Goal: Task Accomplishment & Management: Complete application form

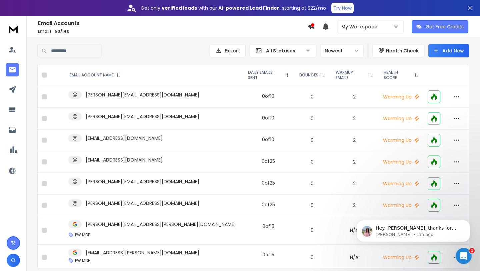
click at [463, 255] on icon "Open Intercom Messenger" at bounding box center [463, 255] width 11 height 11
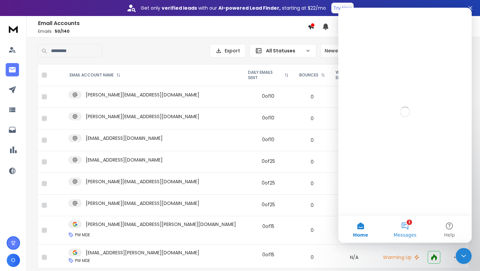
click at [405, 227] on button "1 Messages" at bounding box center [405, 229] width 44 height 27
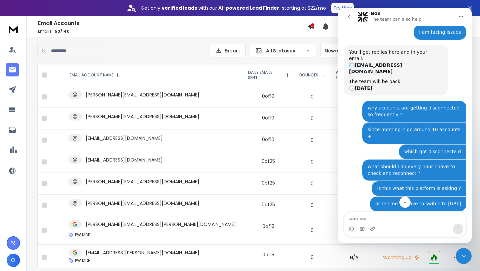
scroll to position [95, 0]
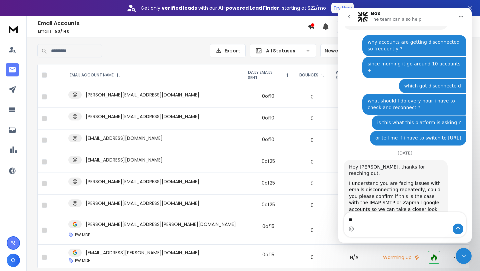
type textarea "***"
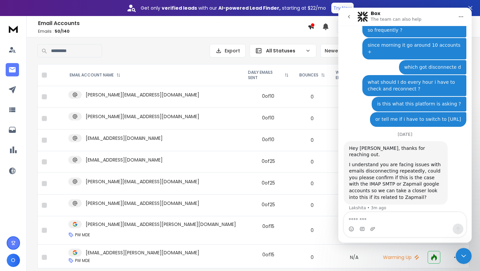
scroll to position [114, 0]
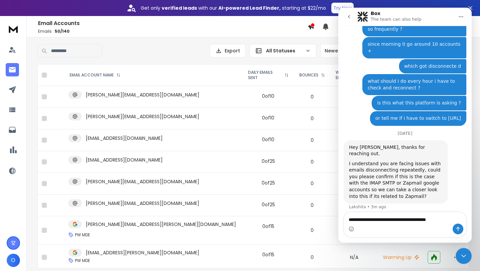
type textarea "**********"
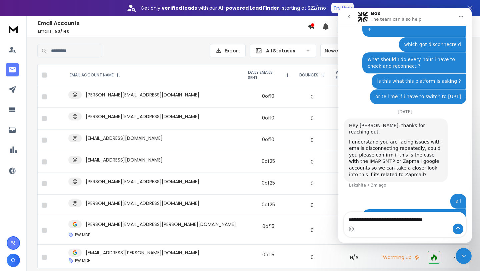
type textarea "**********"
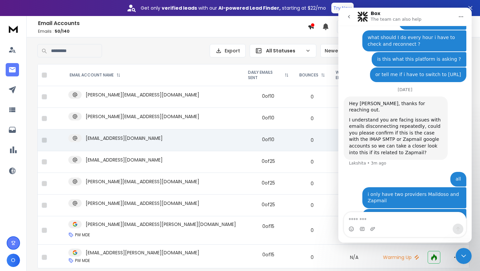
click at [162, 140] on div "ed.king@hrxcredentialing.one" at bounding box center [153, 138] width 170 height 8
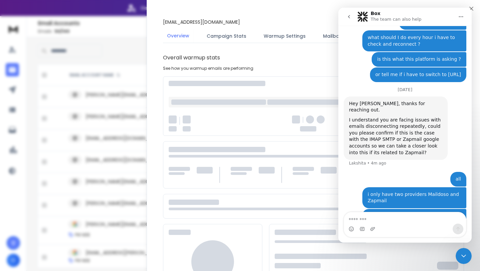
click at [120, 120] on div at bounding box center [240, 135] width 480 height 271
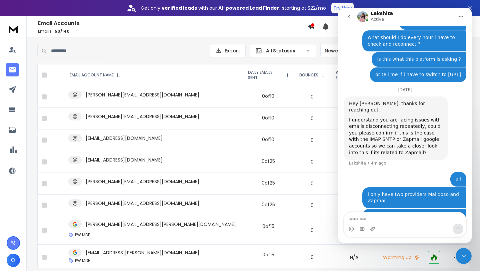
click at [461, 254] on icon "Close Intercom Messenger" at bounding box center [464, 256] width 8 height 8
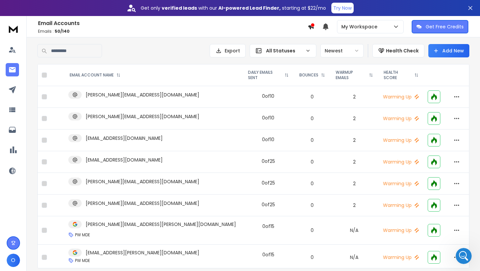
click at [296, 50] on p "All Statuses" at bounding box center [284, 50] width 37 height 7
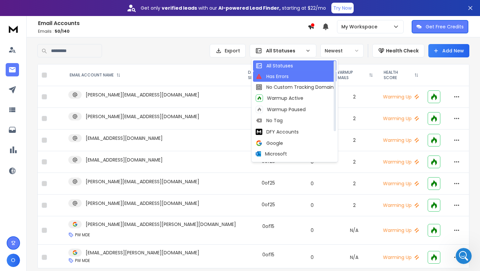
click at [285, 79] on div "Has Errors" at bounding box center [272, 76] width 33 height 7
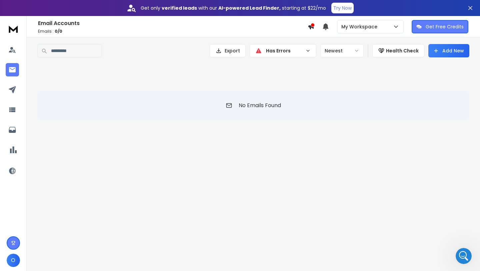
click at [283, 54] on div "Has Errors" at bounding box center [283, 50] width 67 height 13
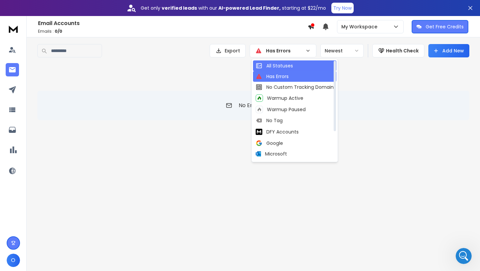
click at [284, 65] on div "All Statuses" at bounding box center [274, 65] width 37 height 7
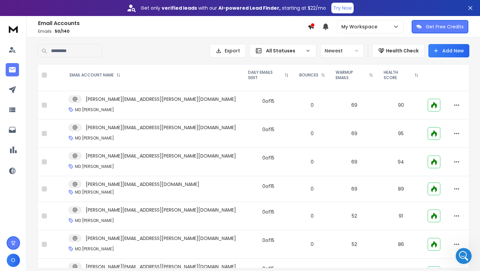
scroll to position [993, 0]
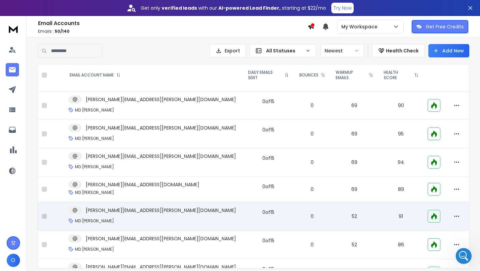
click at [243, 202] on td "0 of 15" at bounding box center [268, 210] width 51 height 17
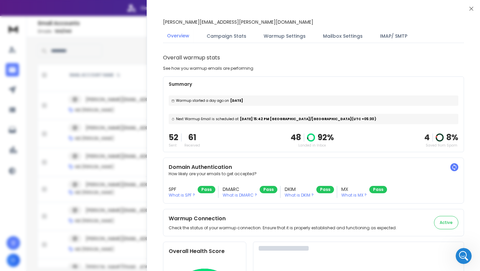
click at [64, 181] on div at bounding box center [240, 135] width 480 height 271
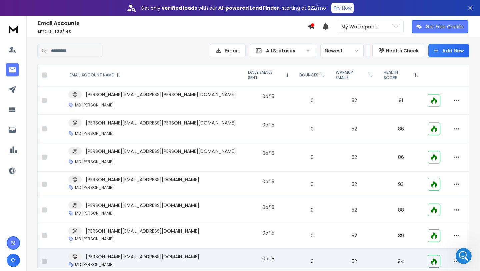
scroll to position [1118, 0]
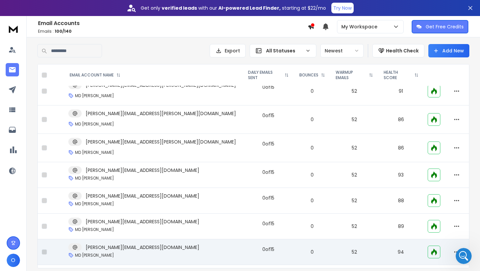
click at [178, 252] on div "MD MEDEYE" at bounding box center [153, 254] width 170 height 5
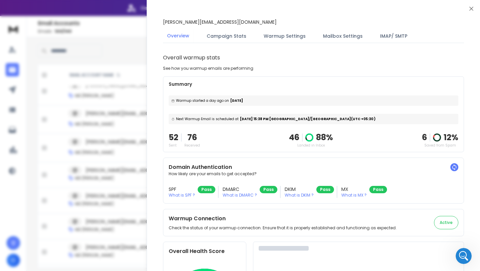
click at [85, 181] on div at bounding box center [240, 135] width 480 height 271
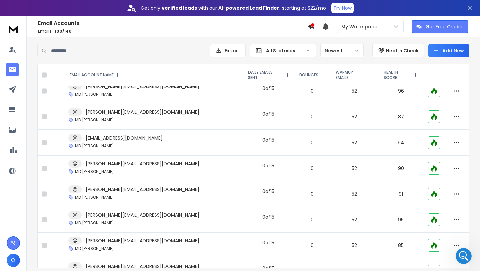
scroll to position [1382, 0]
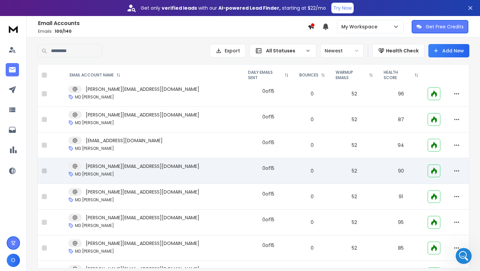
click at [174, 162] on div "e.carter@medeyercm.org" at bounding box center [153, 166] width 170 height 8
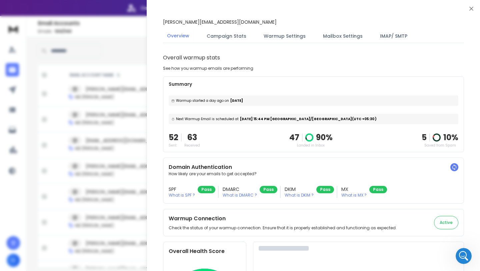
click at [118, 138] on div at bounding box center [240, 135] width 480 height 271
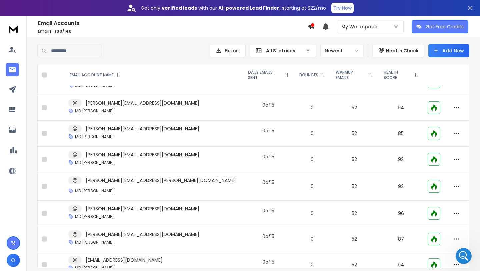
scroll to position [1262, 0]
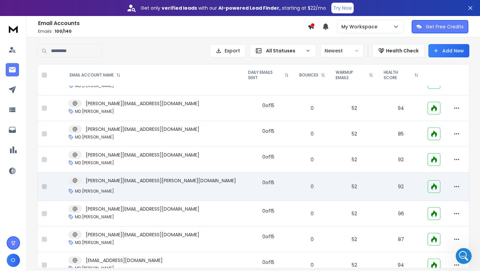
click at [180, 176] on div "ella.hernandez@medeyercmteam.com" at bounding box center [153, 181] width 170 height 11
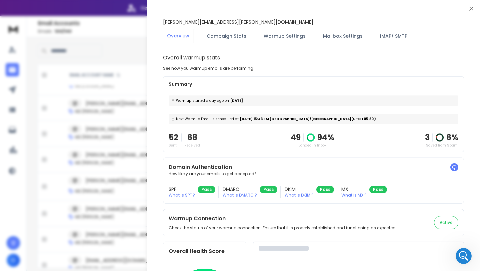
click at [111, 153] on div at bounding box center [240, 135] width 480 height 271
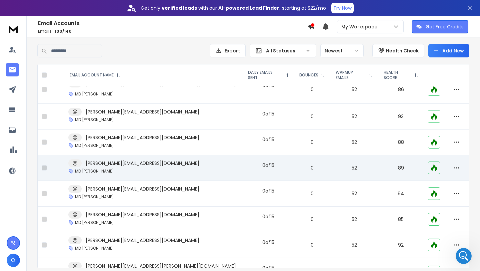
scroll to position [1175, 0]
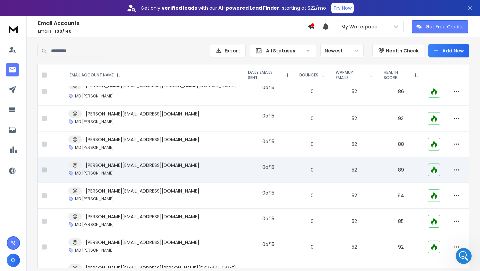
click at [168, 161] on div "patricia@medeye.one" at bounding box center [153, 165] width 170 height 8
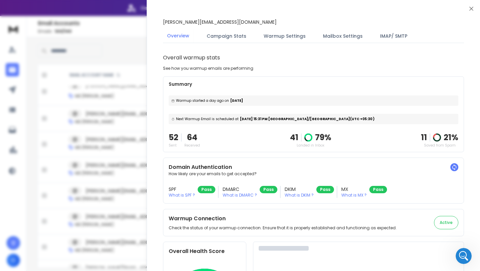
click at [120, 147] on div at bounding box center [240, 135] width 480 height 271
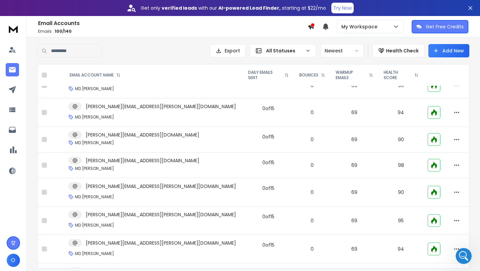
scroll to position [864, 0]
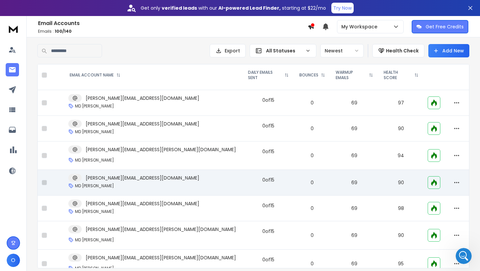
click at [178, 172] on td "barbara@medeyercmllc.com MD MEDEYE" at bounding box center [153, 183] width 178 height 26
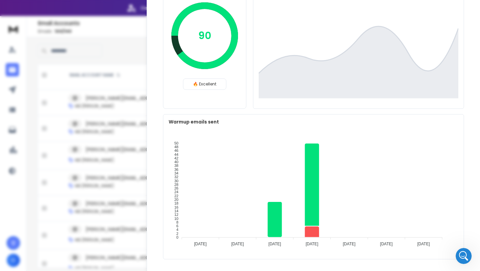
scroll to position [273, 0]
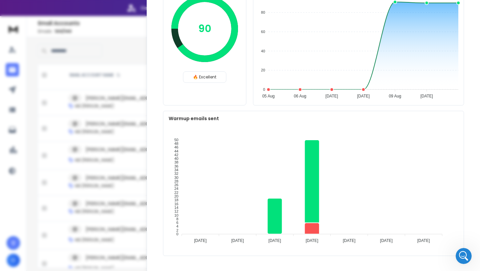
click at [100, 137] on div at bounding box center [240, 135] width 480 height 271
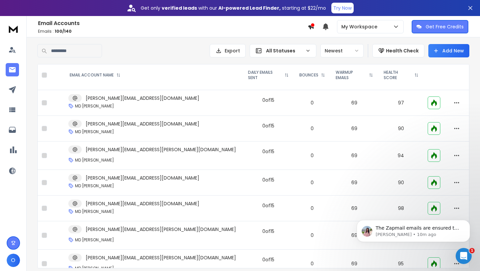
scroll to position [0, 0]
click at [403, 229] on p "The Zapmail emails are ensured to automatically reconnect when it is temporary …" at bounding box center [419, 228] width 86 height 7
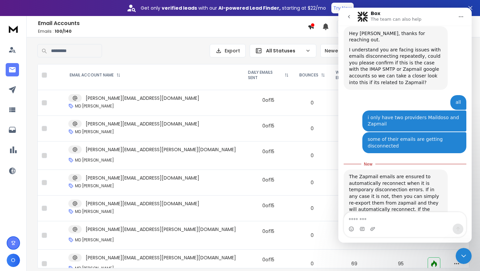
scroll to position [248, 0]
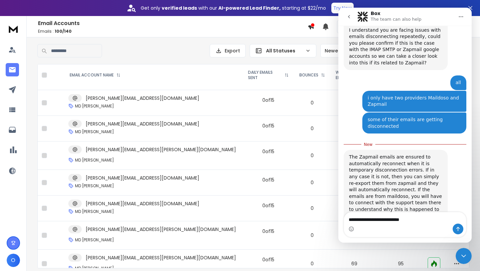
type textarea "**********"
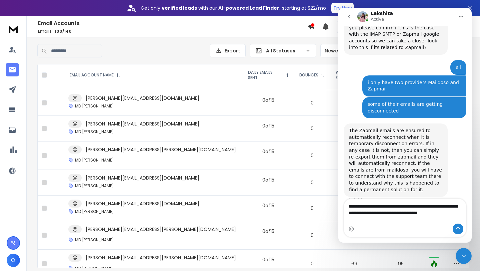
scroll to position [270, 0]
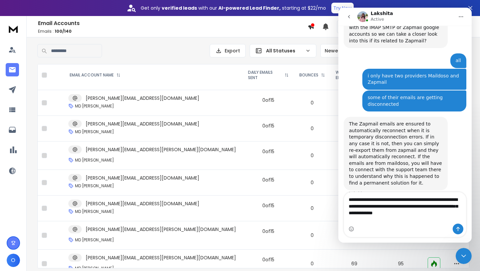
type textarea "**********"
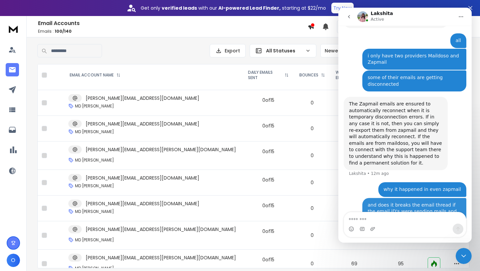
scroll to position [291, 0]
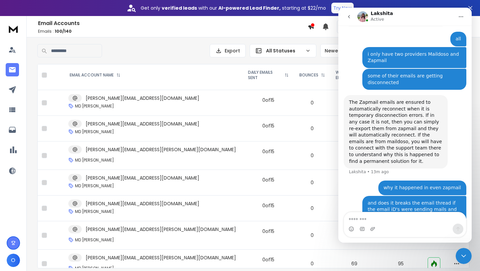
click at [466, 254] on icon "Close Intercom Messenger" at bounding box center [464, 256] width 8 height 8
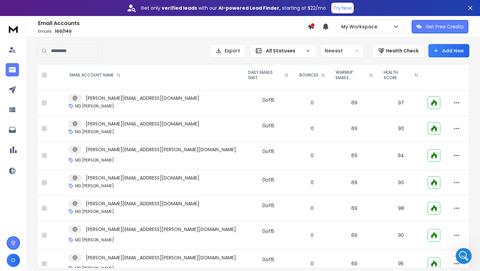
click at [181, 65] on th "EMAIL ACCOUNT NAME" at bounding box center [153, 75] width 178 height 22
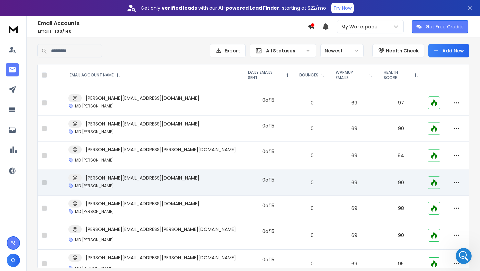
click at [119, 174] on div "barbara@medeyercmllc.com" at bounding box center [133, 178] width 131 height 8
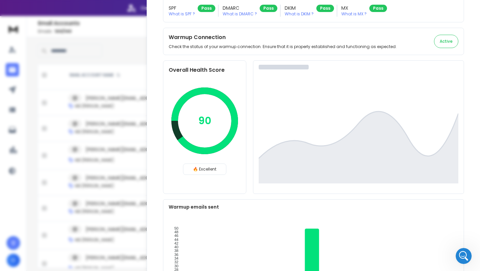
scroll to position [273, 0]
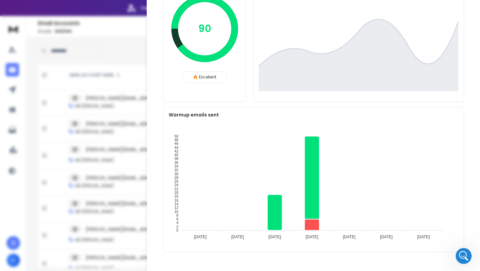
click at [79, 140] on div at bounding box center [240, 135] width 480 height 271
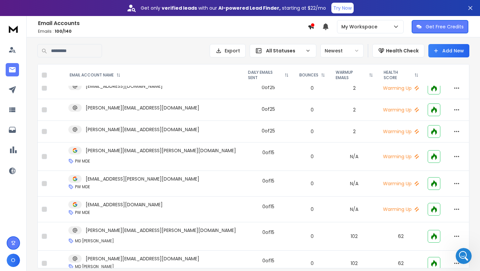
scroll to position [0, 0]
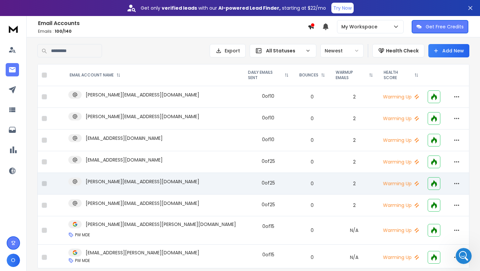
click at [169, 187] on td "brian@hrxservices.org" at bounding box center [153, 184] width 178 height 22
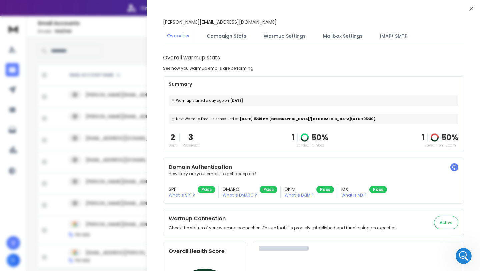
click at [124, 166] on div at bounding box center [240, 135] width 480 height 271
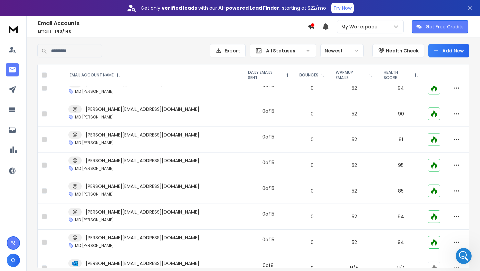
scroll to position [1435, 0]
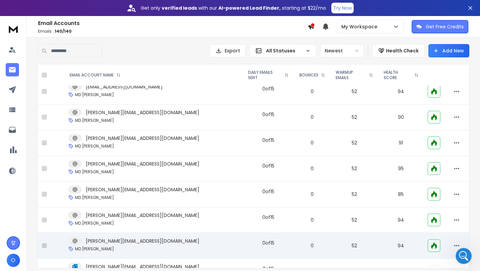
click at [197, 237] on div "linda@medeye.one" at bounding box center [153, 241] width 170 height 8
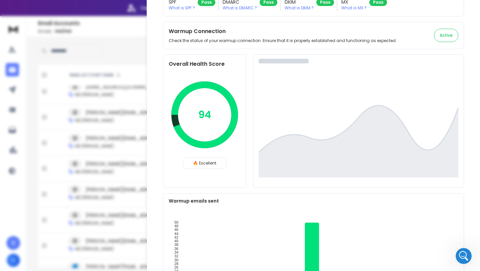
scroll to position [273, 0]
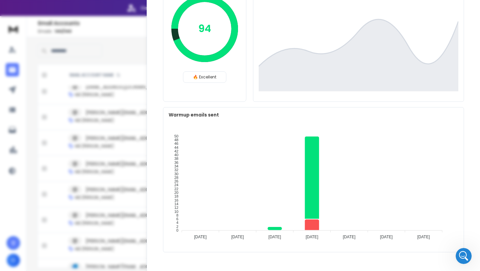
click at [107, 176] on div at bounding box center [240, 135] width 480 height 271
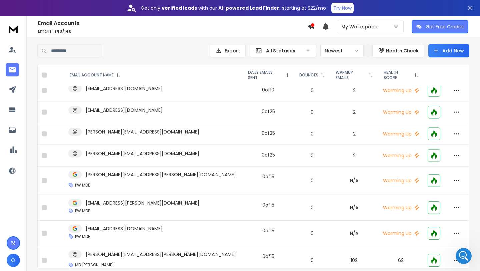
scroll to position [0, 0]
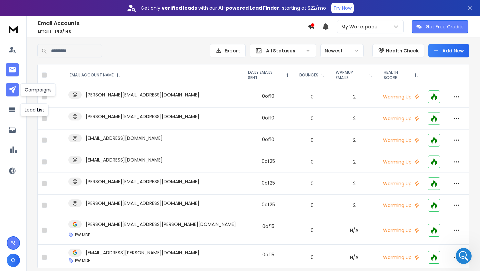
click at [12, 85] on link at bounding box center [12, 89] width 13 height 13
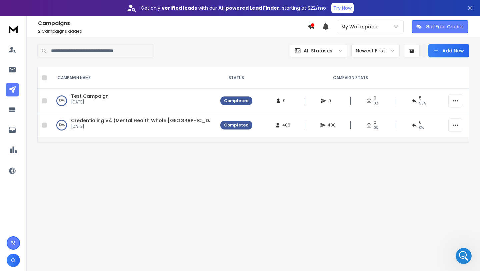
click at [438, 48] on icon at bounding box center [436, 50] width 5 height 5
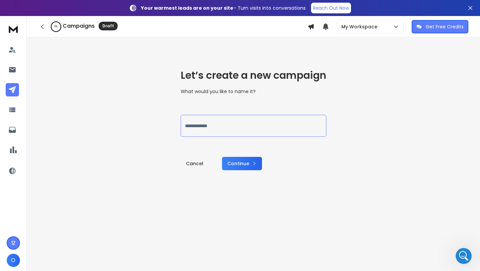
click at [300, 129] on input at bounding box center [254, 126] width 146 height 22
type input "**********"
click at [237, 168] on button "Continue" at bounding box center [242, 163] width 40 height 13
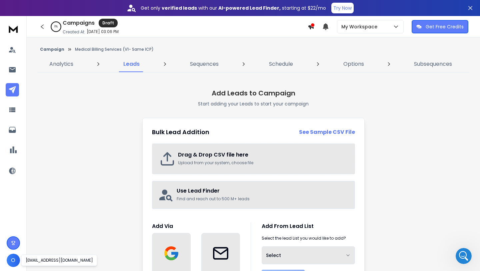
click at [13, 259] on span "O" at bounding box center [13, 259] width 13 height 13
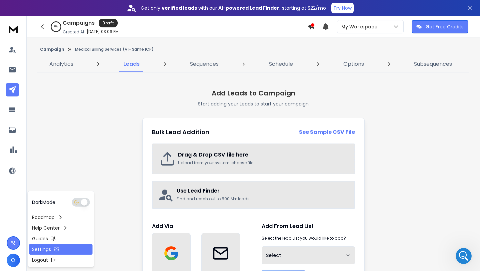
click at [51, 247] on div "Settings" at bounding box center [60, 249] width 63 height 11
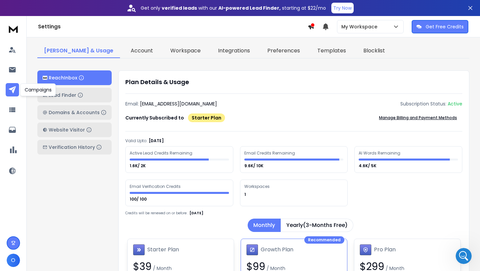
click at [16, 91] on icon at bounding box center [12, 90] width 8 height 8
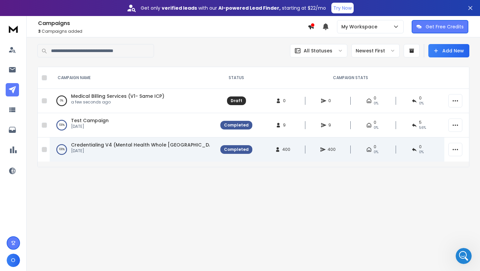
click at [110, 145] on span "Credentialing V4 (Mental Health Whole [GEOGRAPHIC_DATA])" at bounding box center [147, 144] width 152 height 7
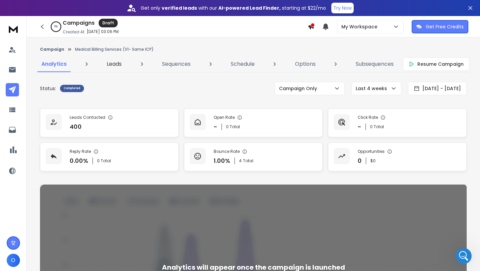
click at [115, 66] on p "Leads" at bounding box center [114, 64] width 15 height 8
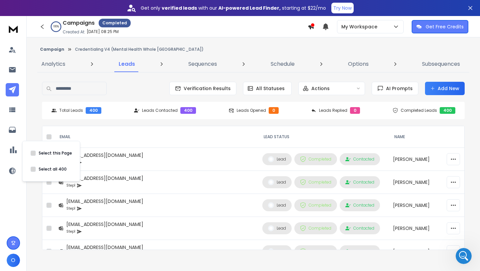
click at [47, 137] on button "Select this Page" at bounding box center [48, 136] width 5 height 5
click at [34, 170] on button "Select this Page" at bounding box center [33, 168] width 5 height 5
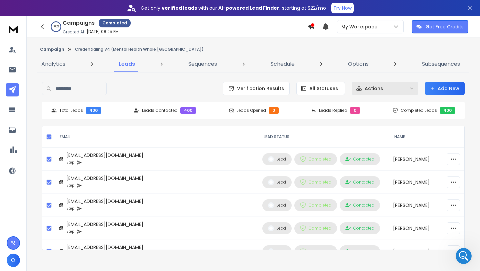
click at [368, 88] on p "Actions" at bounding box center [374, 88] width 18 height 7
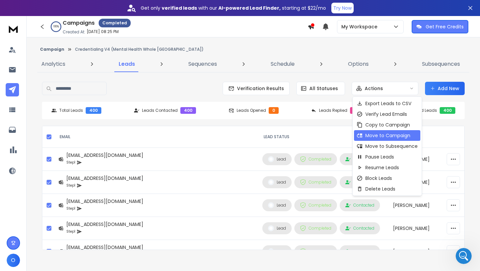
click at [374, 137] on p "Move to Campaign" at bounding box center [387, 135] width 45 height 7
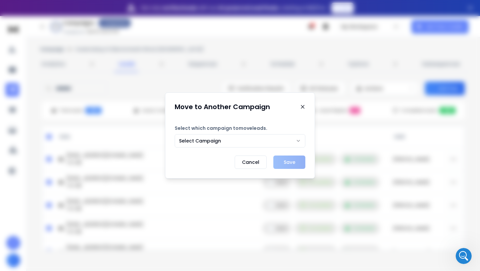
click at [237, 135] on button "Select Campaign" at bounding box center [240, 140] width 131 height 13
click at [282, 163] on button "Save" at bounding box center [289, 161] width 32 height 13
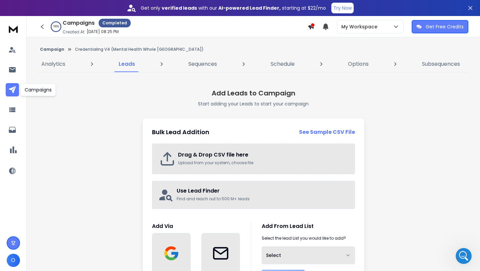
click at [13, 88] on icon at bounding box center [12, 90] width 8 height 8
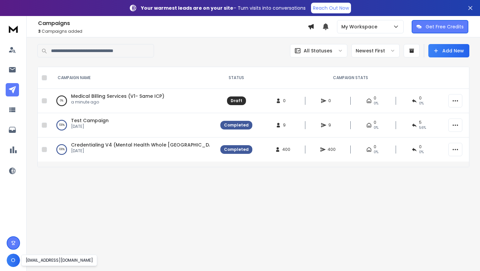
click at [12, 260] on span "O" at bounding box center [13, 259] width 13 height 13
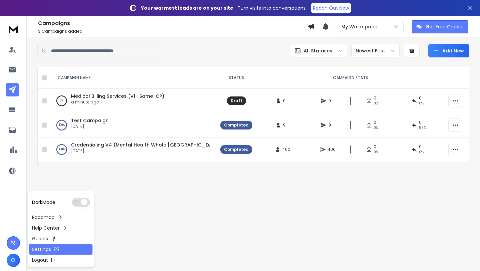
click at [34, 247] on p "Settings" at bounding box center [41, 249] width 19 height 7
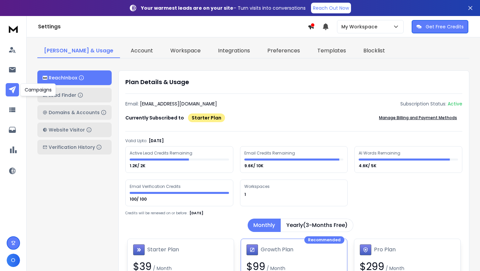
click at [11, 88] on icon at bounding box center [12, 89] width 7 height 7
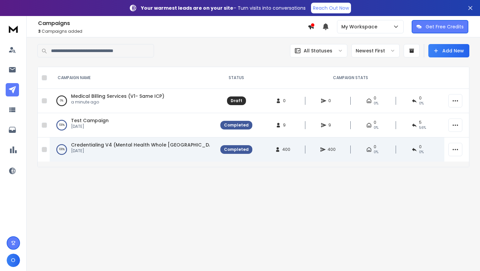
click at [136, 149] on p "[DATE]" at bounding box center [140, 150] width 139 height 5
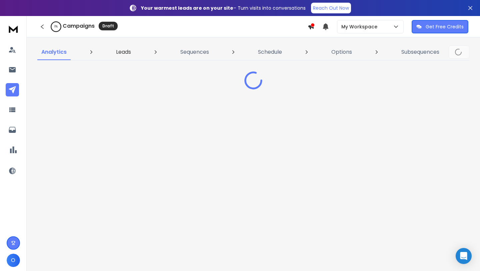
click at [122, 53] on p "Leads" at bounding box center [123, 52] width 15 height 8
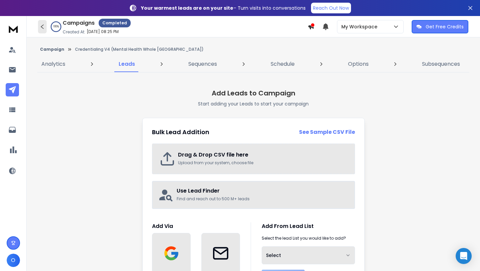
click at [40, 26] on icon at bounding box center [42, 27] width 6 height 6
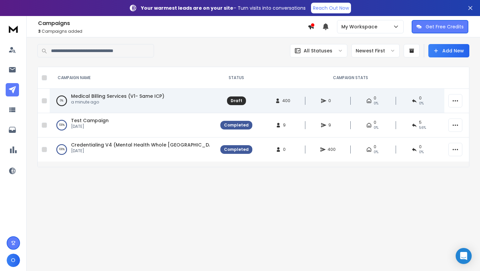
click at [118, 99] on span "Medical Billing Services (V1- Same ICP)" at bounding box center [117, 96] width 93 height 7
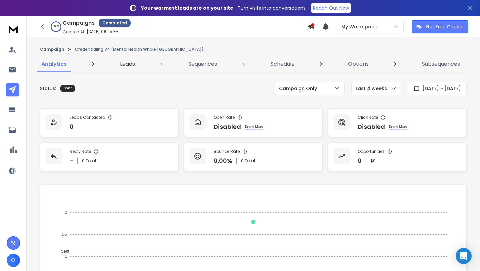
click at [128, 66] on p "Leads" at bounding box center [127, 64] width 15 height 8
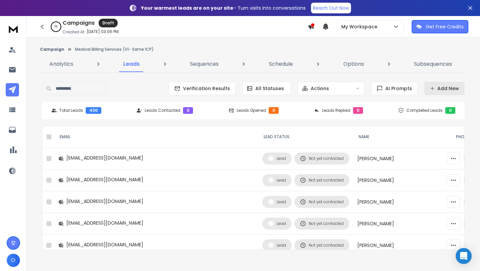
click at [435, 85] on button "Add New" at bounding box center [444, 88] width 40 height 13
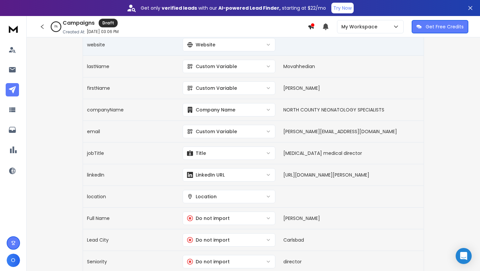
scroll to position [323, 0]
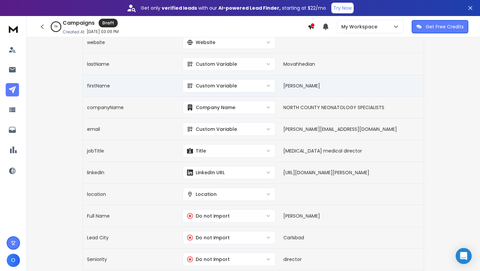
click at [220, 87] on div "Custom Variable" at bounding box center [212, 85] width 50 height 7
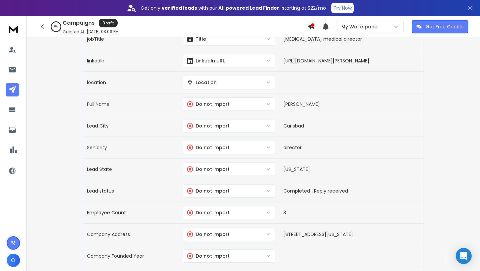
scroll to position [438, 0]
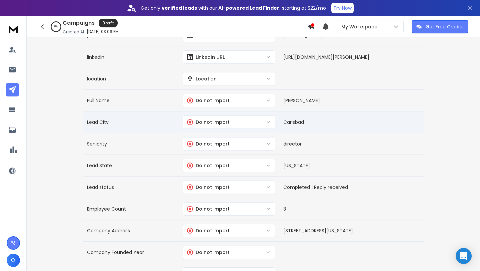
click at [230, 125] on button "Do not import" at bounding box center [229, 121] width 93 height 13
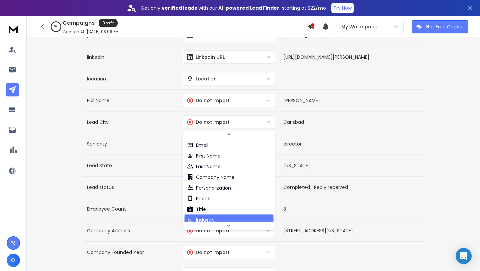
scroll to position [67, 0]
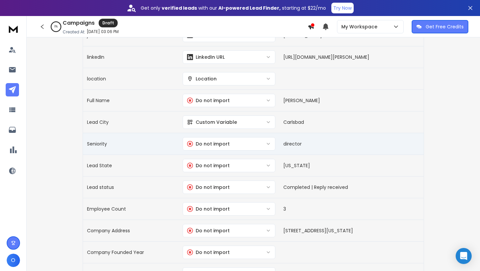
click at [225, 141] on div "Do not import" at bounding box center [208, 143] width 43 height 7
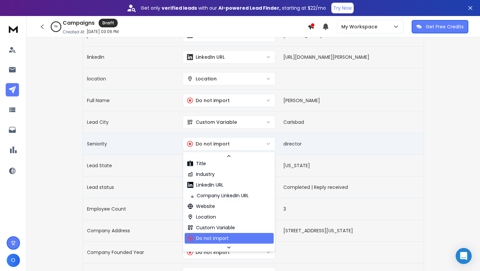
click at [225, 141] on div "Do not import" at bounding box center [208, 143] width 43 height 7
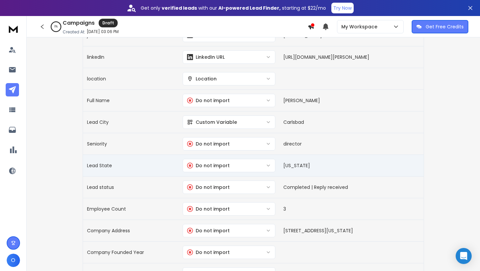
click at [224, 165] on div "Do not import" at bounding box center [208, 165] width 43 height 7
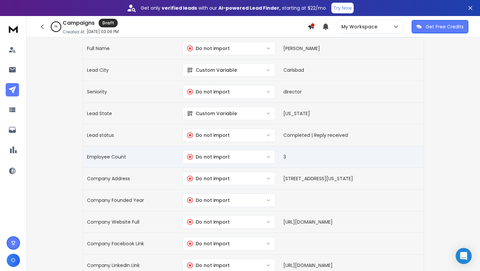
scroll to position [493, 0]
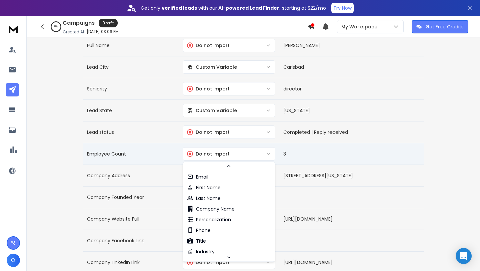
click at [211, 154] on div "Do not import" at bounding box center [208, 153] width 43 height 7
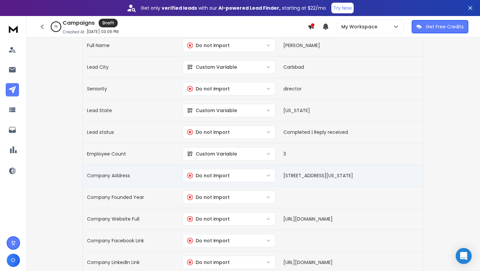
click at [211, 174] on div "Do not import" at bounding box center [208, 175] width 43 height 7
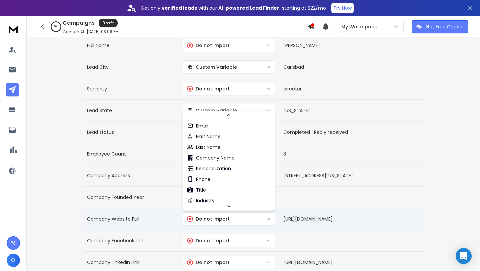
click at [217, 217] on div "Do not import" at bounding box center [208, 218] width 43 height 7
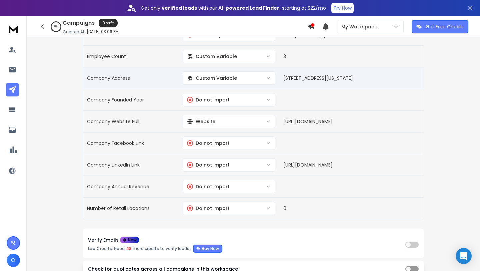
scroll to position [591, 0]
click at [228, 163] on button "Do not import" at bounding box center [229, 164] width 93 height 13
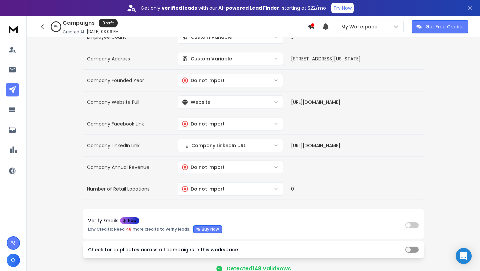
scroll to position [642, 0]
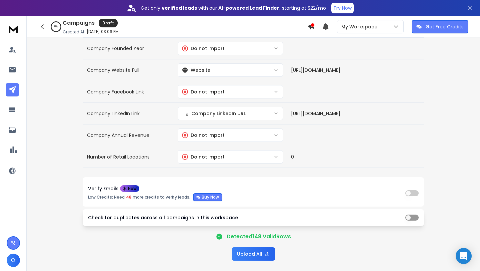
click at [258, 255] on button "Upload All" at bounding box center [253, 253] width 43 height 13
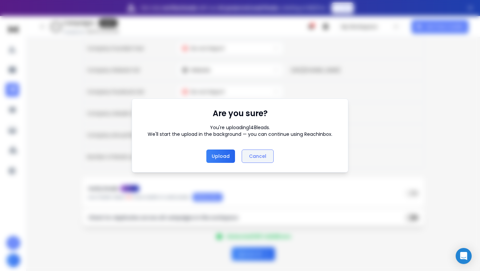
click at [219, 153] on button "Upload" at bounding box center [220, 155] width 29 height 13
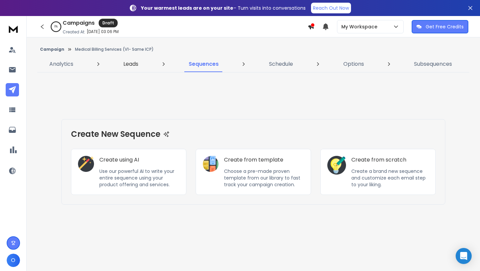
click at [124, 67] on p "Leads" at bounding box center [130, 64] width 15 height 8
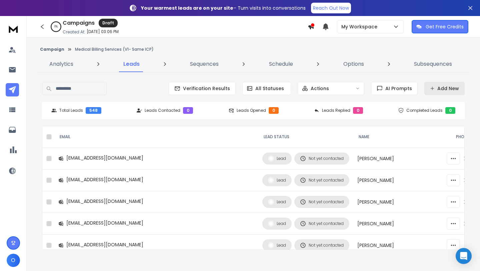
click at [442, 89] on button "Add New" at bounding box center [444, 88] width 40 height 13
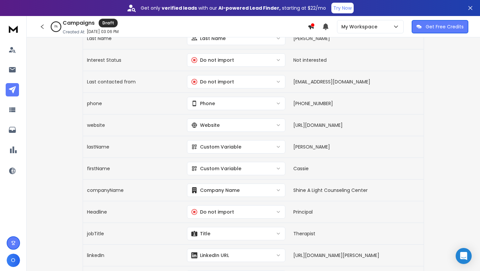
scroll to position [243, 0]
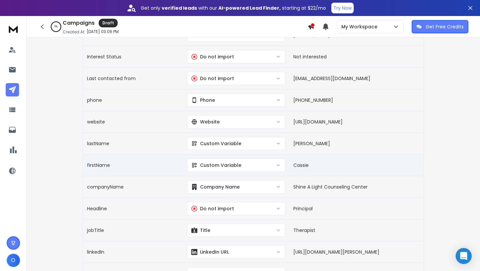
click at [227, 164] on div "Custom Variable" at bounding box center [216, 165] width 50 height 7
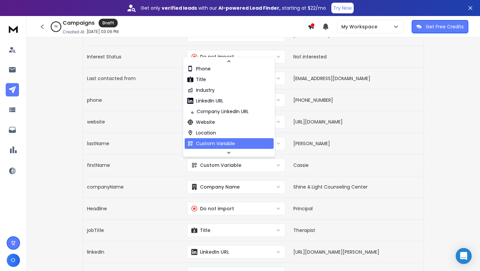
scroll to position [61, 0]
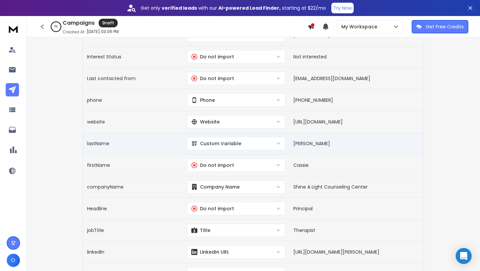
click at [215, 148] on button "Custom Variable" at bounding box center [236, 143] width 98 height 13
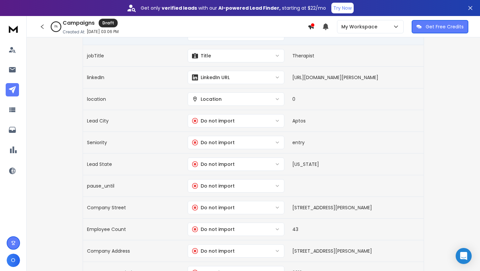
scroll to position [417, 0]
click at [225, 161] on div "Do not import" at bounding box center [213, 164] width 43 height 7
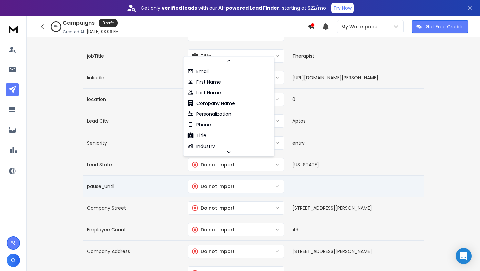
scroll to position [67, 0]
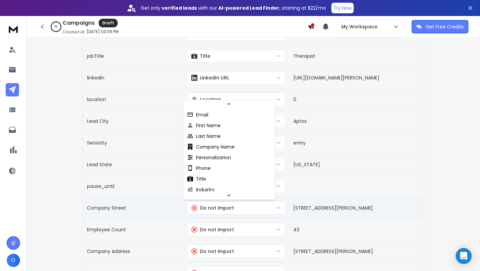
click at [222, 208] on div "Do not import" at bounding box center [212, 207] width 43 height 7
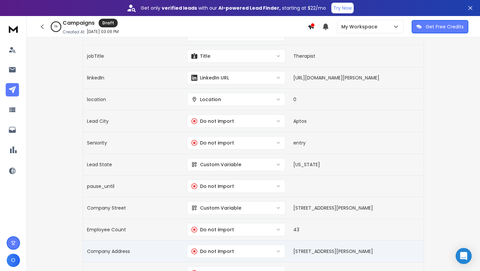
click at [218, 250] on div "Do not import" at bounding box center [212, 251] width 43 height 7
click at [214, 207] on div "Custom Variable" at bounding box center [216, 207] width 50 height 7
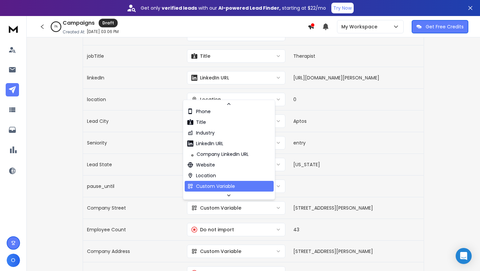
scroll to position [61, 0]
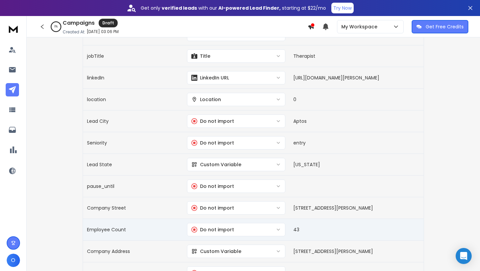
click at [212, 234] on button "Do not import" at bounding box center [236, 229] width 98 height 13
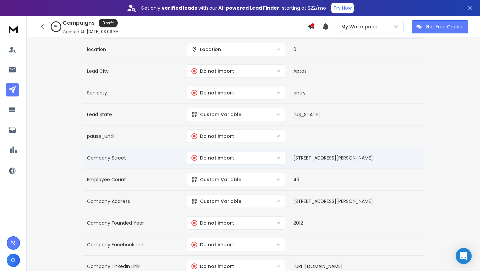
scroll to position [472, 0]
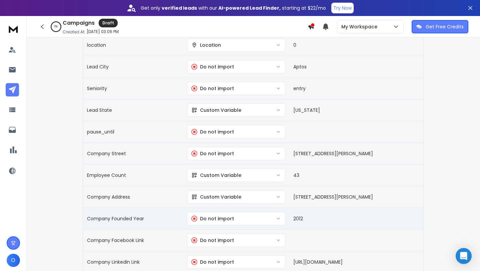
click at [225, 215] on div "Do not import" at bounding box center [212, 218] width 43 height 7
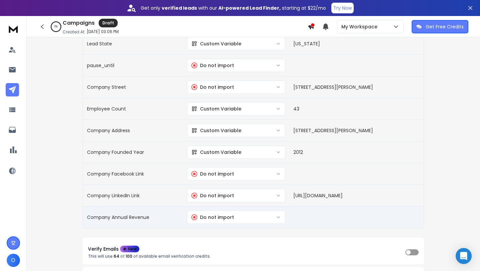
scroll to position [542, 0]
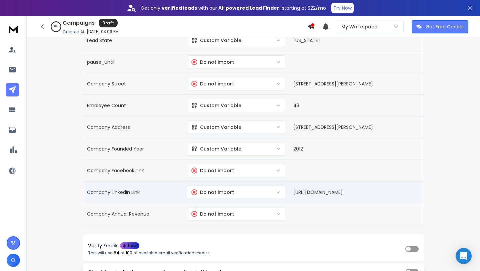
click at [225, 191] on div "Do not import" at bounding box center [212, 192] width 43 height 7
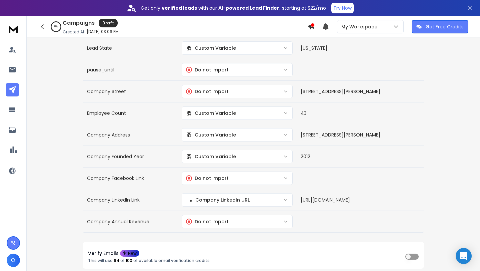
scroll to position [596, 0]
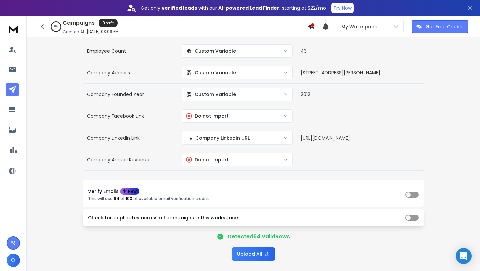
click at [249, 253] on button "Upload All" at bounding box center [253, 253] width 43 height 13
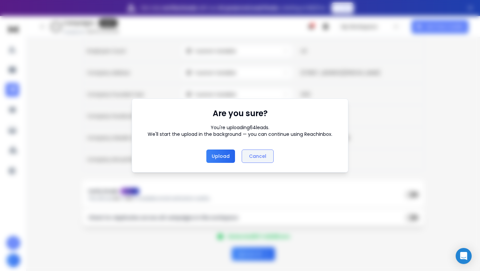
click at [216, 157] on button "Upload" at bounding box center [220, 155] width 29 height 13
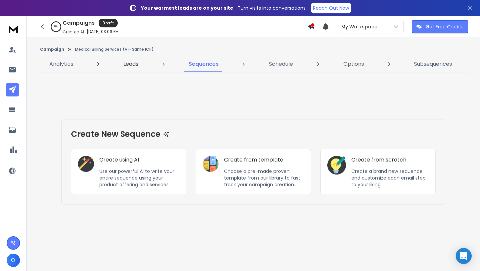
click at [131, 65] on p "Leads" at bounding box center [130, 64] width 15 height 8
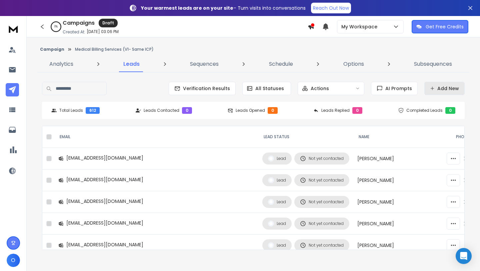
click at [446, 83] on button "Add New" at bounding box center [444, 88] width 40 height 13
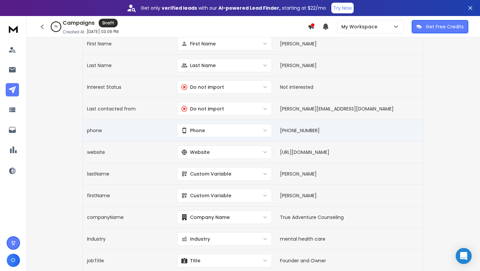
scroll to position [214, 0]
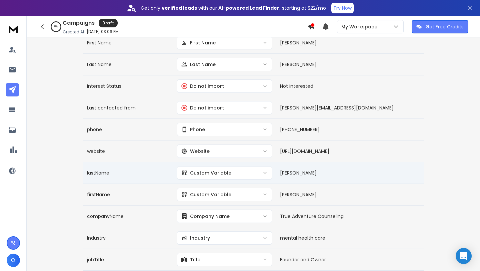
click at [215, 176] on button "Custom Variable" at bounding box center [224, 172] width 95 height 13
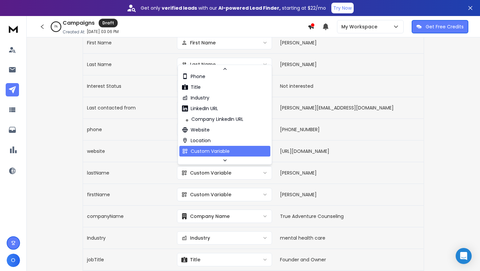
scroll to position [61, 0]
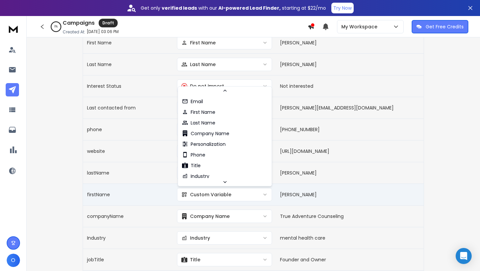
click at [218, 190] on button "Custom Variable" at bounding box center [224, 194] width 95 height 13
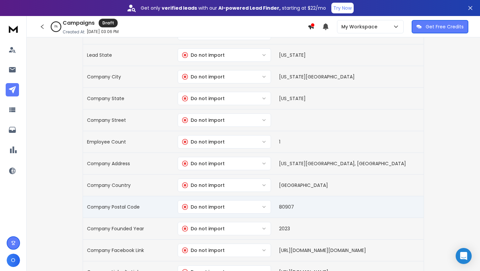
scroll to position [541, 0]
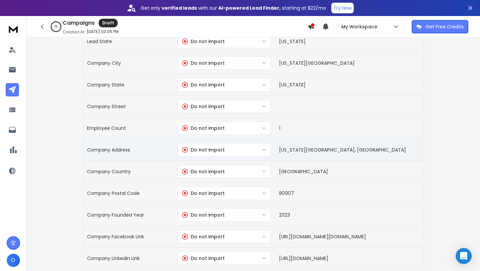
click at [206, 148] on div "Do not import" at bounding box center [203, 149] width 43 height 7
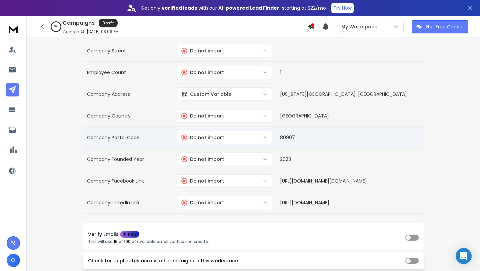
scroll to position [603, 0]
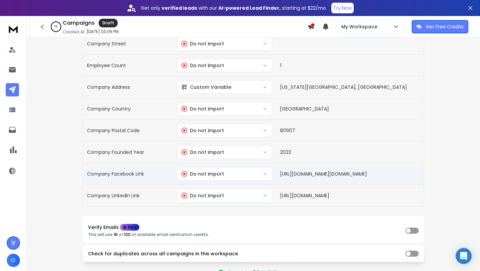
click at [212, 173] on div "Do not import" at bounding box center [202, 173] width 43 height 7
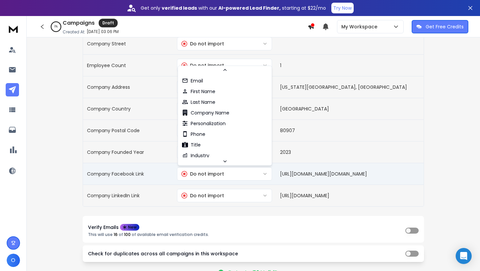
scroll to position [67, 0]
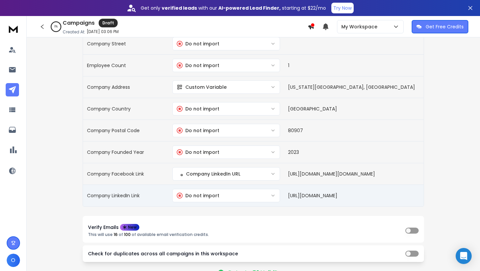
click at [205, 194] on div "Do not import" at bounding box center [198, 195] width 43 height 7
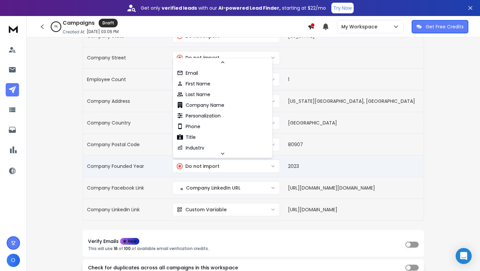
click at [214, 170] on button "Do not import" at bounding box center [226, 165] width 108 height 13
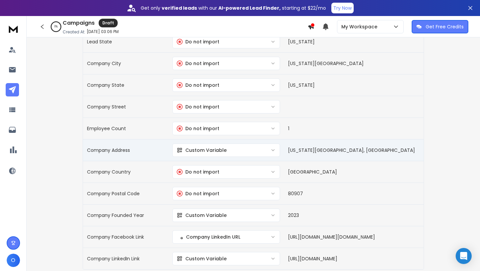
scroll to position [539, 0]
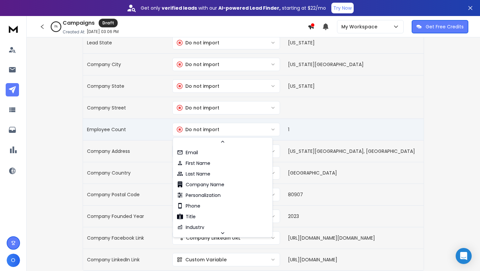
click at [206, 123] on button "Do not import" at bounding box center [226, 129] width 108 height 13
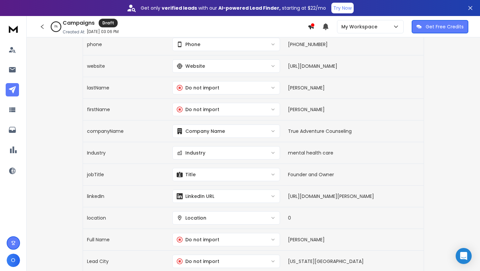
scroll to position [639, 0]
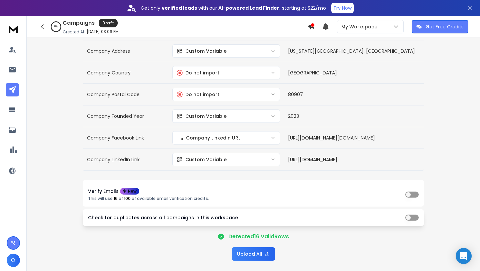
click at [252, 250] on button "Upload All" at bounding box center [253, 253] width 43 height 13
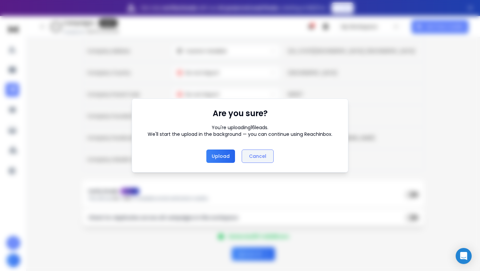
click at [224, 155] on button "Upload" at bounding box center [220, 155] width 29 height 13
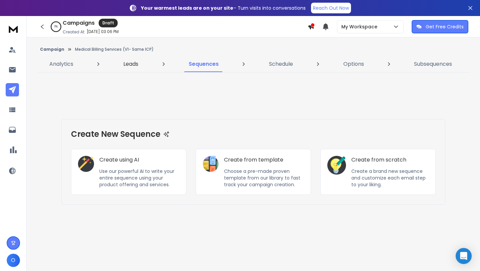
click at [125, 65] on p "Leads" at bounding box center [130, 64] width 15 height 8
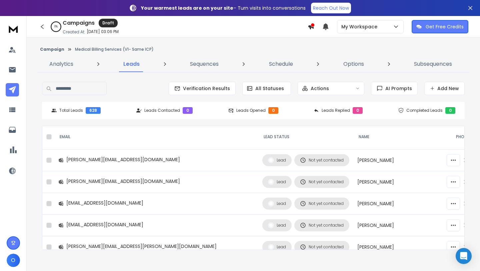
scroll to position [7090, 0]
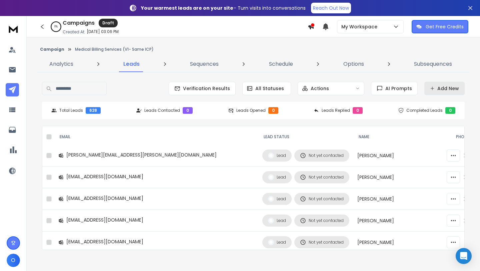
click at [436, 87] on button "Add New" at bounding box center [444, 88] width 40 height 13
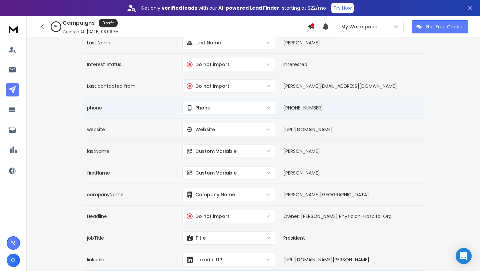
scroll to position [240, 0]
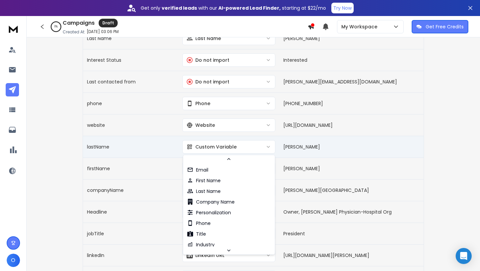
click at [226, 146] on div "Custom Variable" at bounding box center [212, 146] width 50 height 7
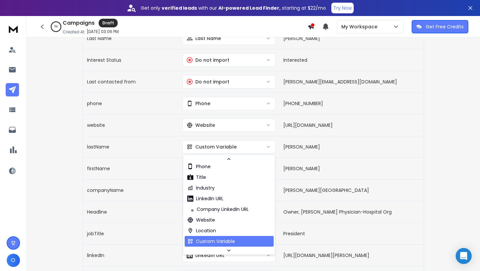
scroll to position [61, 0]
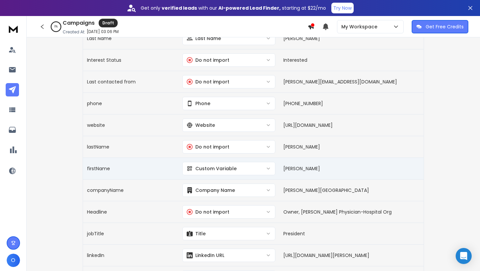
click at [227, 169] on div "Custom Variable" at bounding box center [212, 168] width 50 height 7
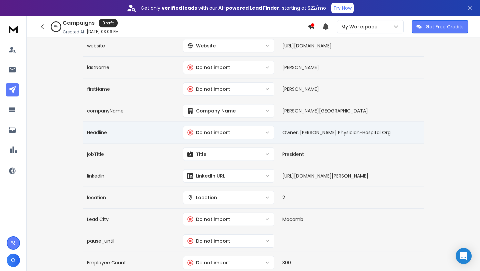
scroll to position [322, 0]
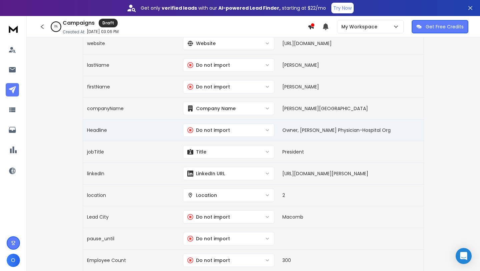
click at [221, 130] on div "Do not import" at bounding box center [208, 130] width 43 height 7
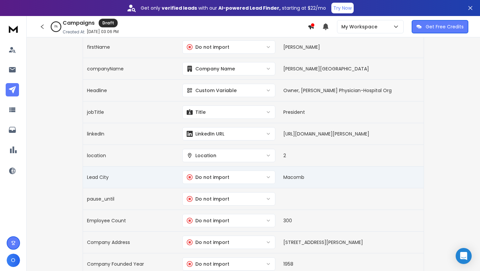
scroll to position [385, 0]
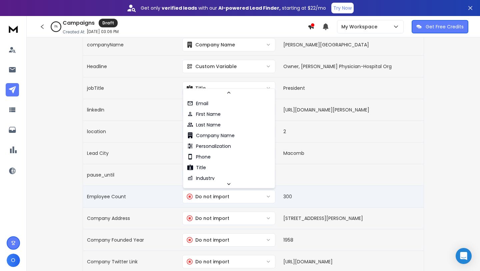
click at [216, 196] on div "Do not import" at bounding box center [208, 196] width 43 height 7
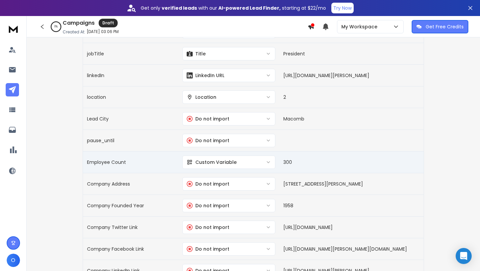
scroll to position [422, 0]
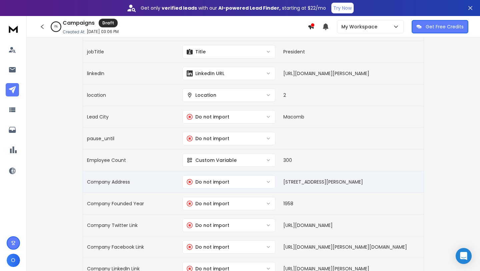
click at [212, 185] on div "Do not import" at bounding box center [208, 181] width 43 height 7
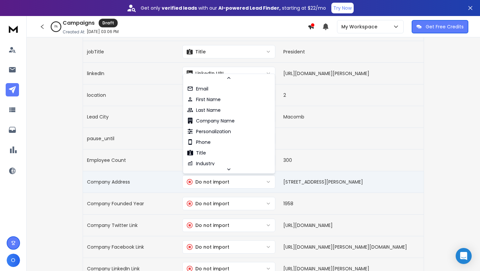
scroll to position [67, 0]
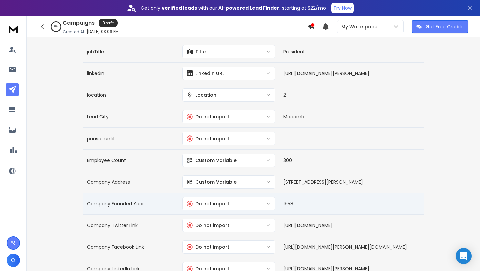
click at [213, 204] on div "Do not import" at bounding box center [208, 203] width 43 height 7
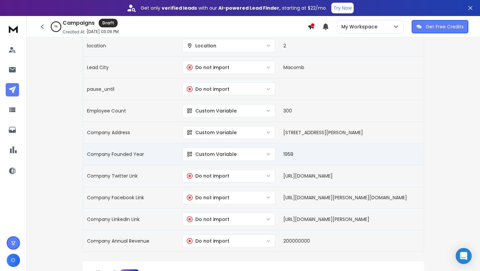
scroll to position [485, 0]
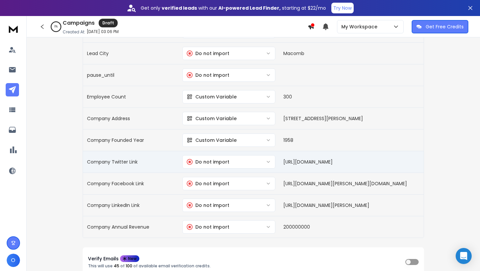
click at [214, 158] on div "Do not import" at bounding box center [208, 161] width 43 height 7
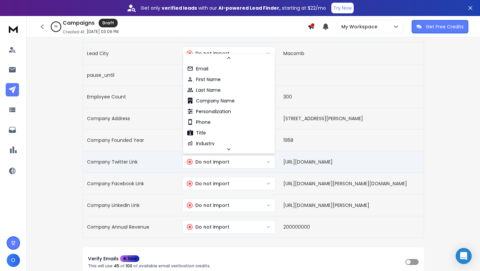
scroll to position [67, 0]
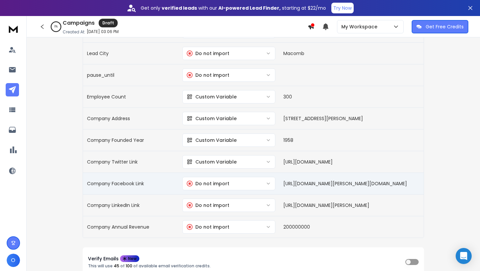
click at [218, 184] on div "Do not import" at bounding box center [208, 183] width 43 height 7
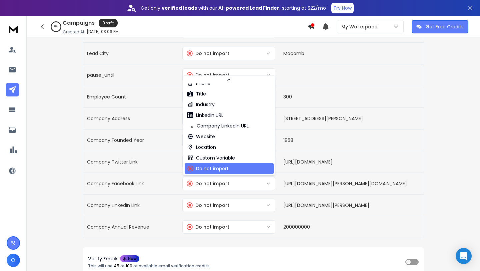
scroll to position [61, 0]
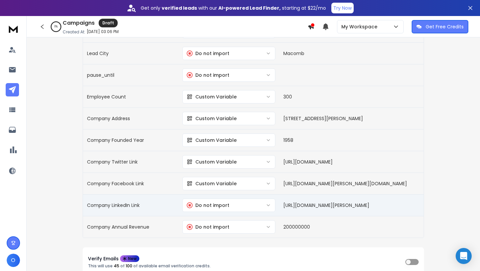
click at [212, 211] on button "Do not import" at bounding box center [228, 204] width 93 height 13
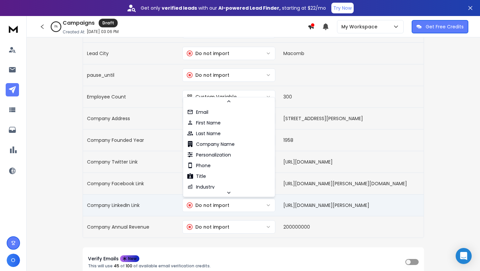
scroll to position [67, 0]
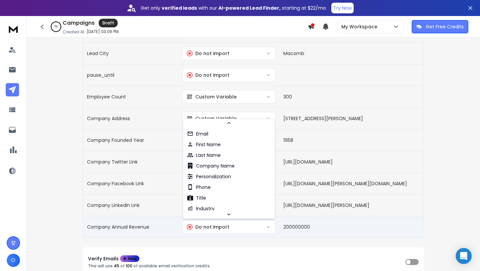
click at [209, 222] on button "Do not import" at bounding box center [228, 226] width 93 height 13
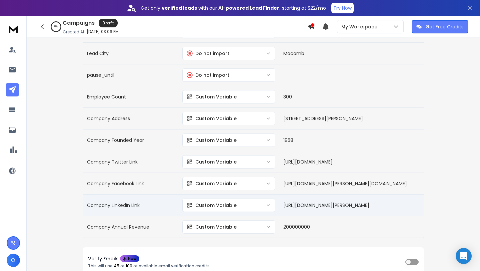
click at [240, 203] on button "Custom Variable" at bounding box center [228, 204] width 93 height 13
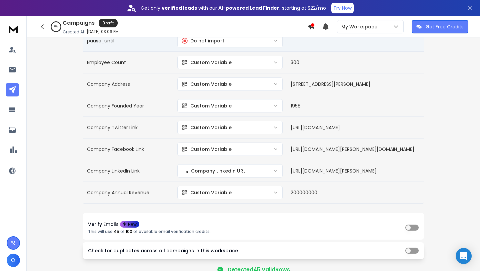
scroll to position [553, 0]
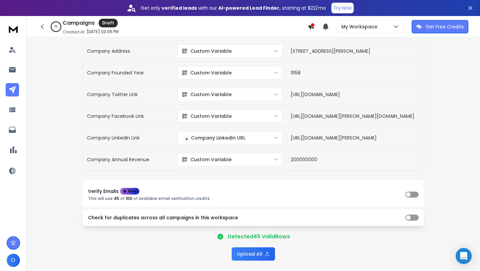
click at [254, 249] on button "Upload All" at bounding box center [253, 253] width 43 height 13
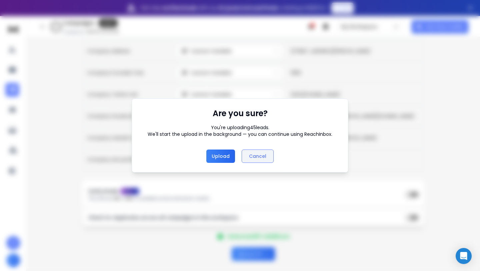
click at [219, 148] on div "Are you sure? You're uploading 45 lead s . We'll start the upload in the backgr…" at bounding box center [239, 135] width 197 height 55
click at [222, 159] on button "Upload" at bounding box center [220, 155] width 29 height 13
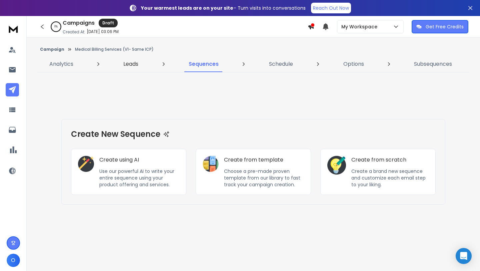
click at [132, 63] on p "Leads" at bounding box center [130, 64] width 15 height 8
